Goal: Task Accomplishment & Management: Manage account settings

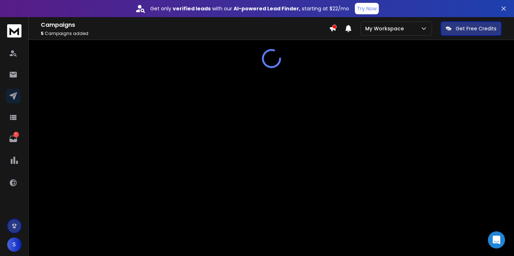
scroll to position [17, 0]
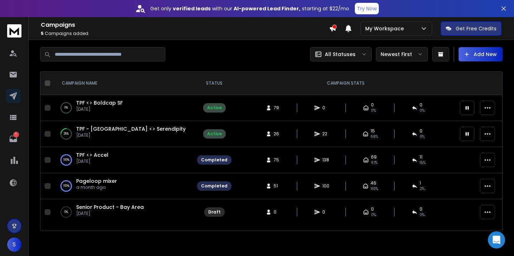
click at [128, 126] on span "TPF - [GEOGRAPHIC_DATA] <> Serendipity" at bounding box center [130, 129] width 109 height 7
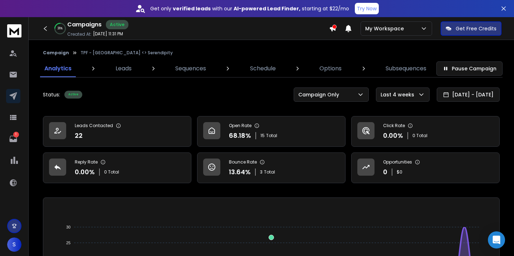
scroll to position [0, 0]
click at [46, 30] on icon at bounding box center [45, 28] width 3 height 5
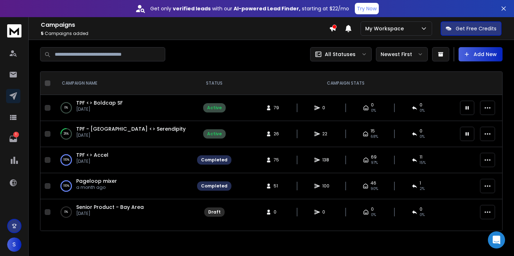
click at [21, 73] on div at bounding box center [14, 76] width 16 height 17
click at [16, 74] on icon at bounding box center [13, 75] width 7 height 6
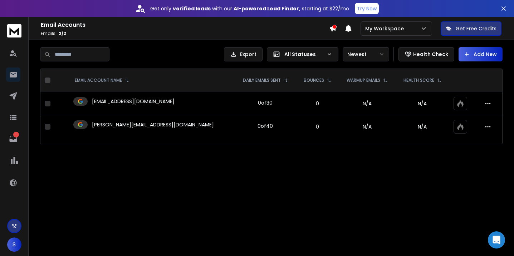
click at [476, 55] on button "Add New" at bounding box center [481, 54] width 44 height 14
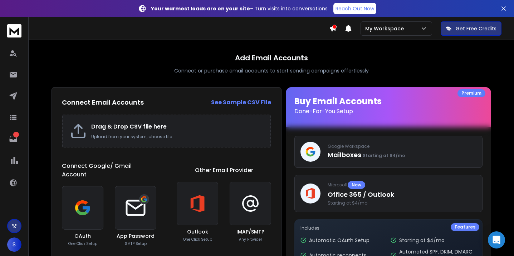
click at [142, 123] on h2 "Drag & Drop CSV file here" at bounding box center [177, 127] width 172 height 9
click at [240, 98] on strong "See Sample CSV File" at bounding box center [241, 102] width 60 height 8
click at [227, 166] on h1 "Other Email Provider" at bounding box center [224, 170] width 58 height 9
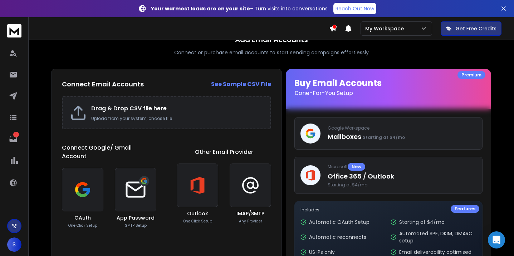
scroll to position [18, 0]
click at [229, 174] on div "Outlook One Click Setup IMAP/SMTP Any Provider" at bounding box center [224, 194] width 94 height 60
click at [239, 174] on div at bounding box center [250, 186] width 41 height 44
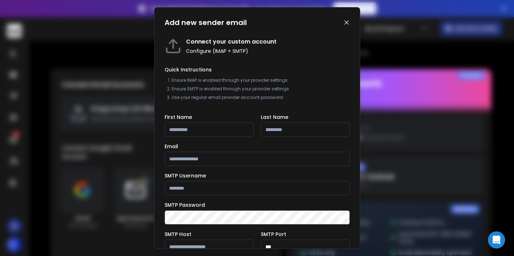
click at [241, 145] on div "Email" at bounding box center [257, 146] width 185 height 5
click at [345, 22] on icon at bounding box center [346, 22] width 6 height 6
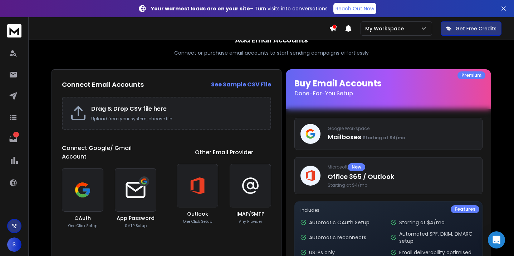
click at [232, 80] on strong "See Sample CSV File" at bounding box center [241, 84] width 60 height 8
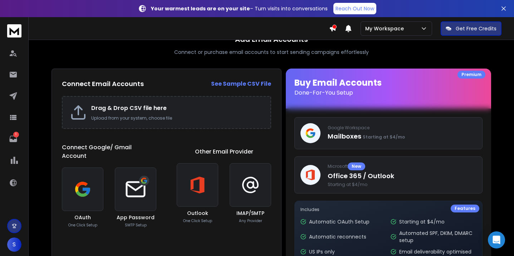
scroll to position [18, 0]
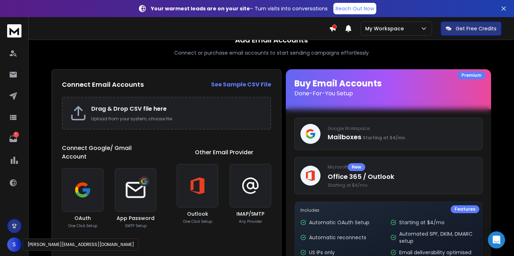
click at [16, 245] on span "S" at bounding box center [14, 245] width 14 height 14
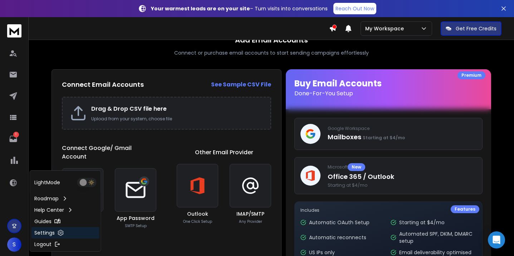
click at [63, 235] on icon at bounding box center [61, 233] width 6 height 6
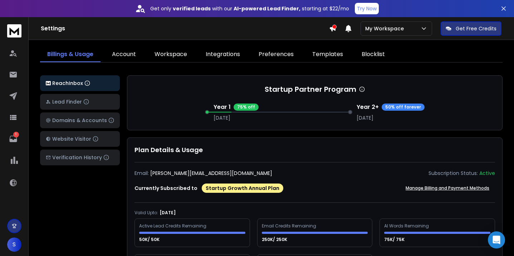
click at [131, 56] on link "Account" at bounding box center [124, 54] width 38 height 15
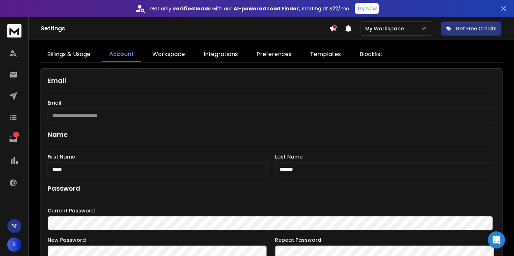
click at [177, 59] on link "Workspace" at bounding box center [168, 54] width 47 height 15
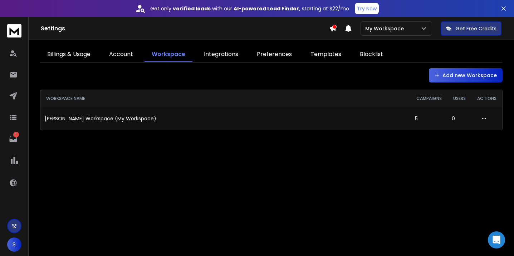
click at [152, 117] on td "[PERSON_NAME] Workspace (My Workspace)" at bounding box center [225, 118] width 370 height 23
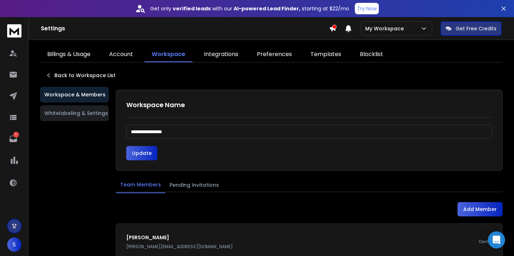
scroll to position [17, 0]
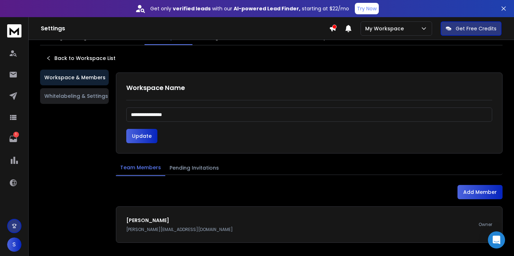
click at [462, 188] on button "Add Member" at bounding box center [479, 192] width 45 height 14
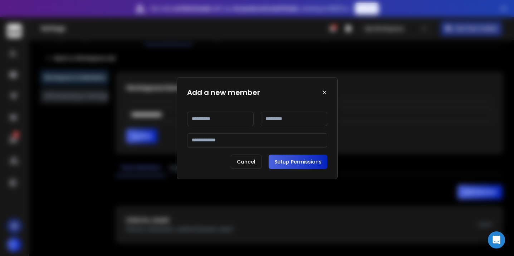
click at [325, 94] on icon at bounding box center [325, 93] width 6 height 6
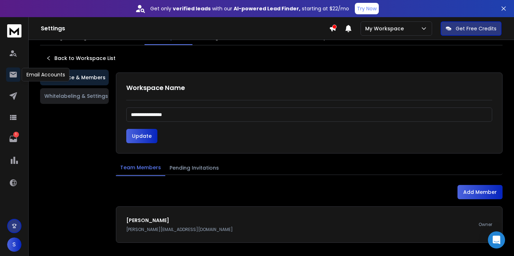
click at [16, 76] on icon at bounding box center [13, 75] width 7 height 6
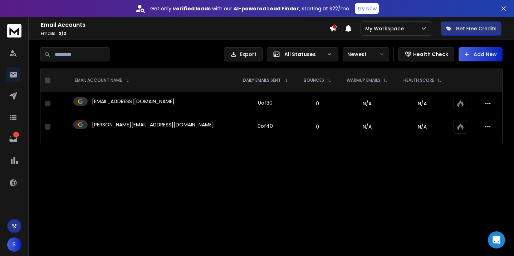
click at [457, 107] on icon at bounding box center [460, 103] width 7 height 7
